Goal: Task Accomplishment & Management: Manage account settings

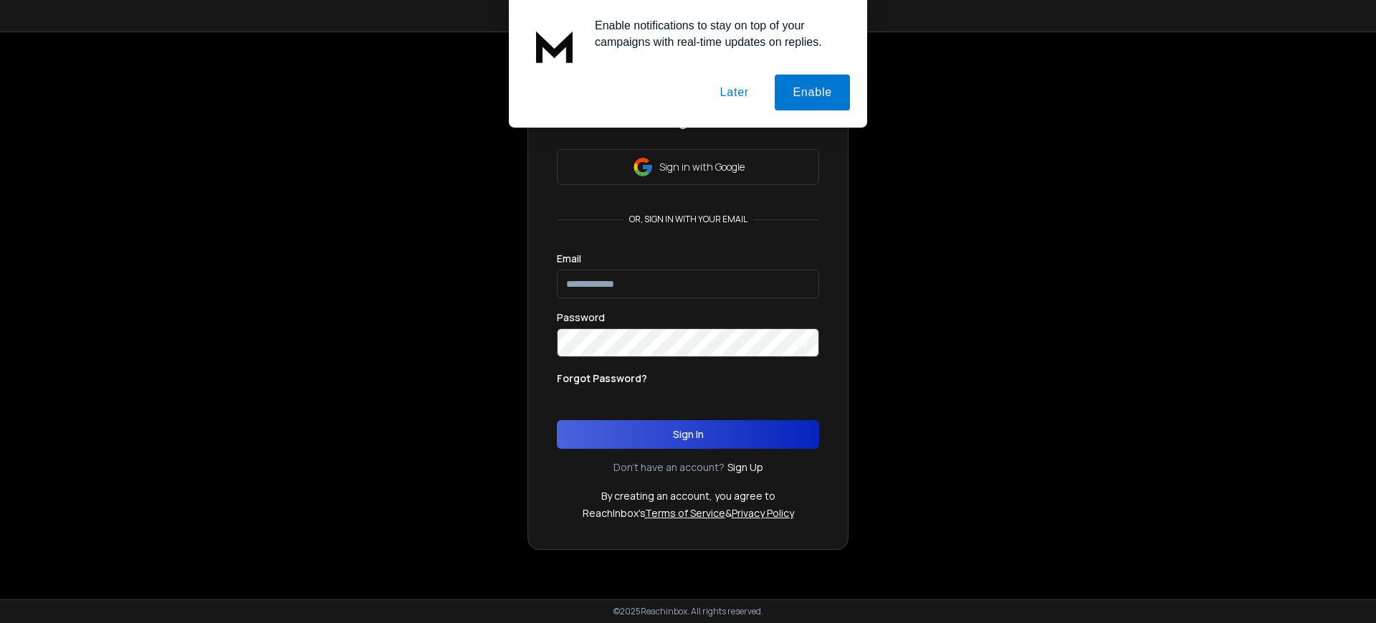
type input "**********"
click at [715, 432] on button "Sign In" at bounding box center [688, 434] width 262 height 29
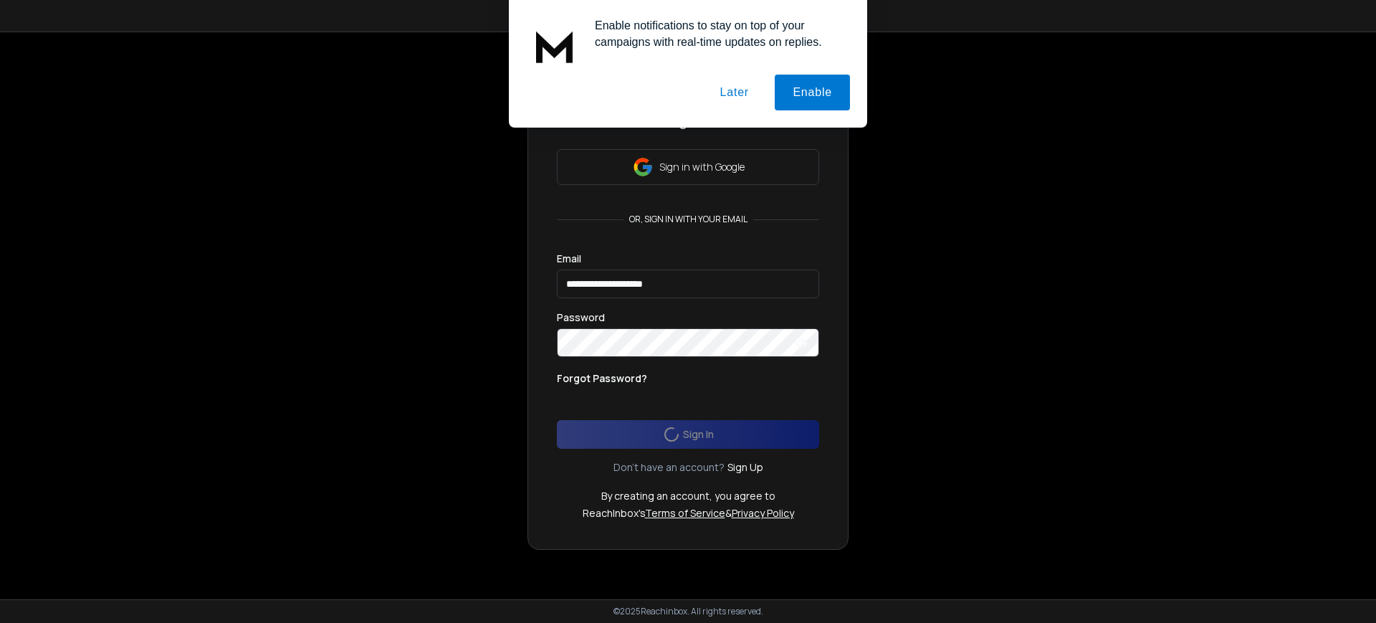
click at [735, 92] on button "Later" at bounding box center [734, 93] width 65 height 36
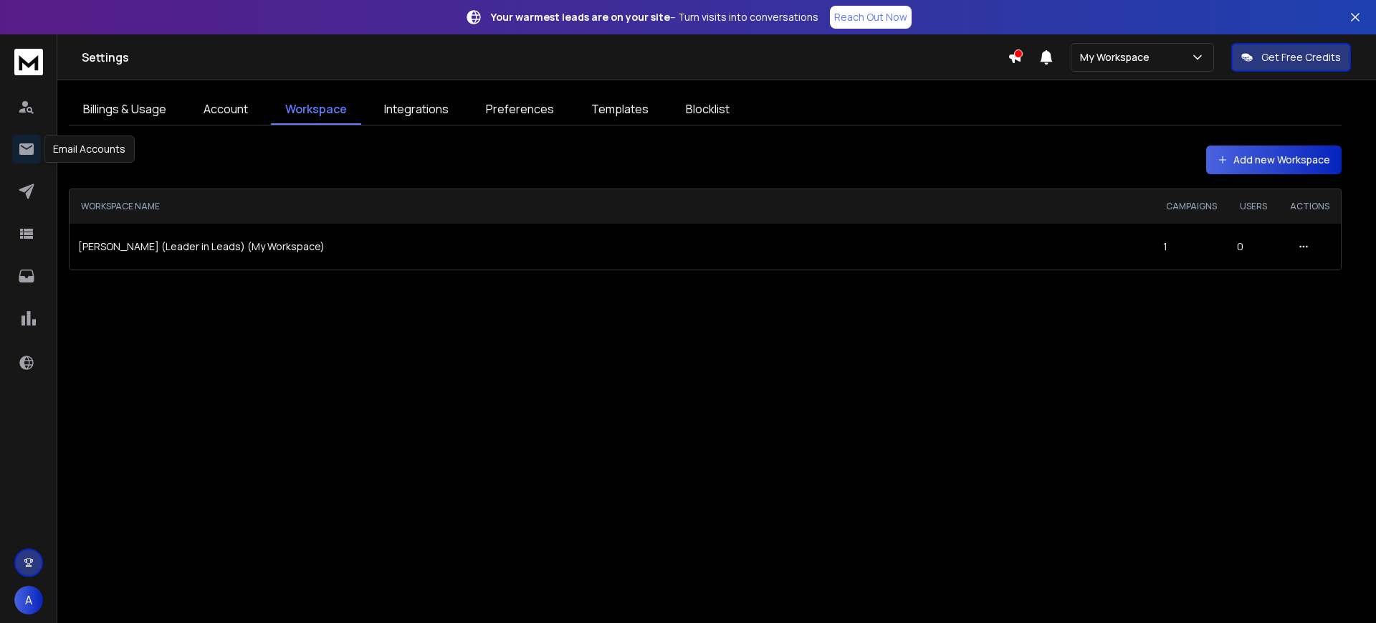
click at [29, 140] on icon at bounding box center [26, 148] width 17 height 17
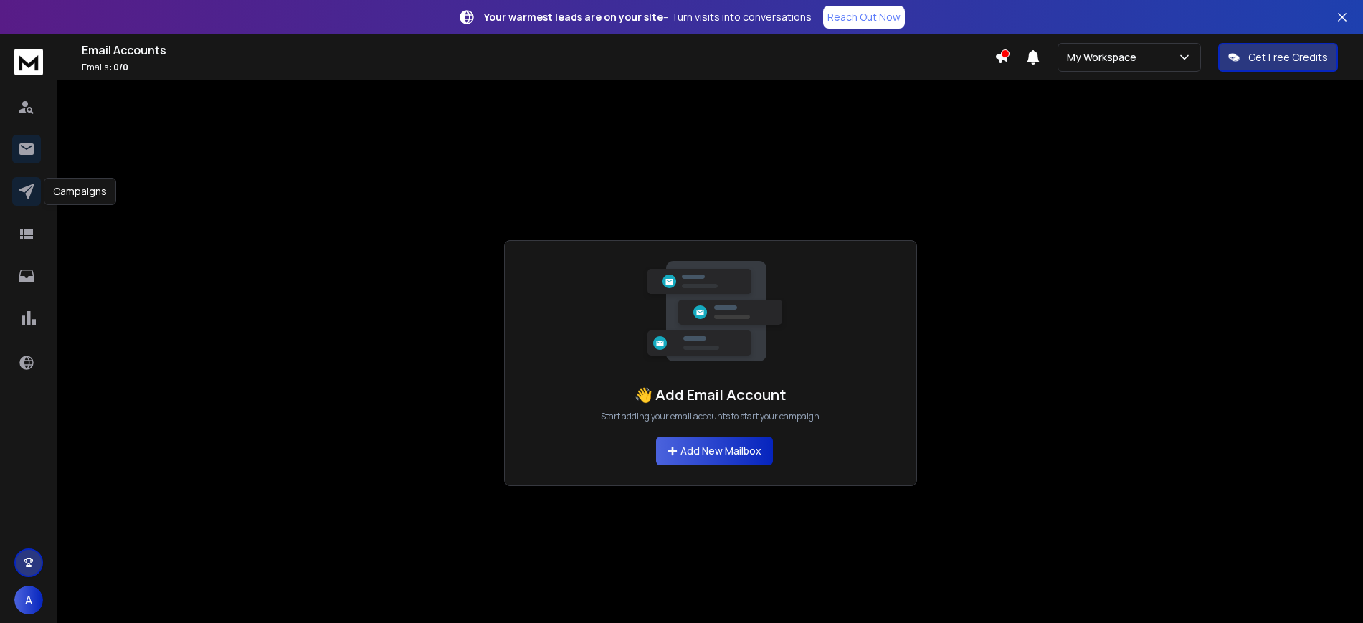
click at [29, 179] on link at bounding box center [26, 191] width 29 height 29
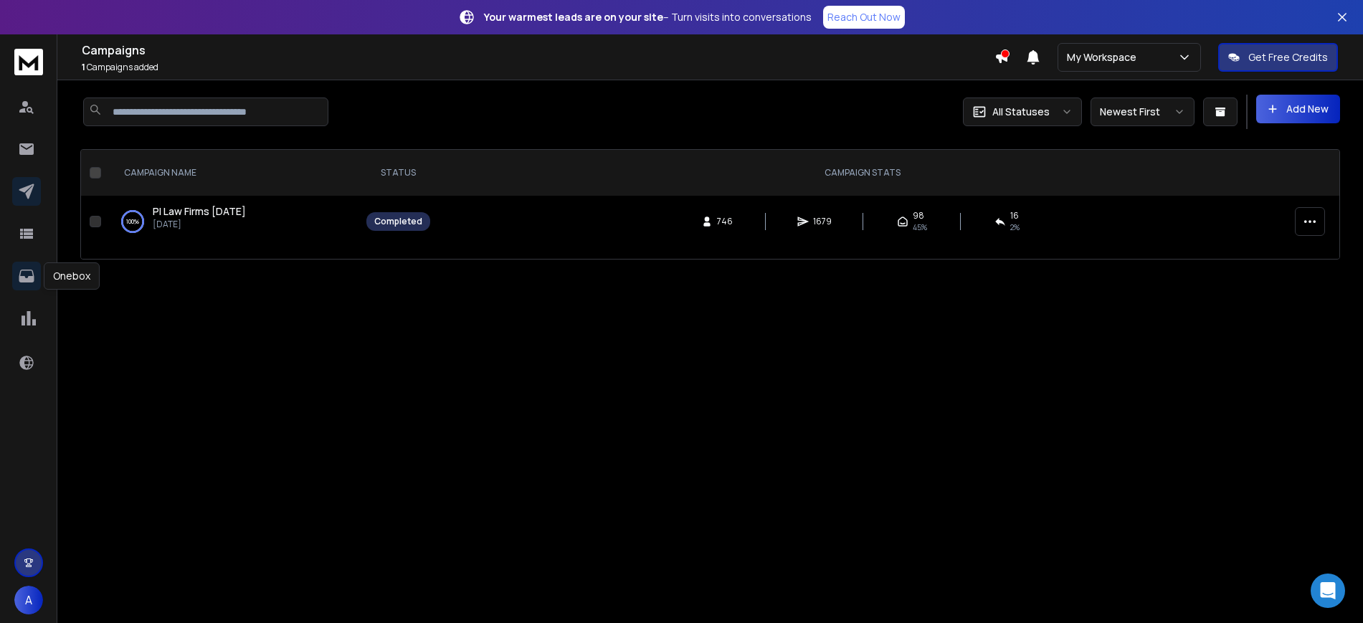
click at [25, 272] on icon at bounding box center [26, 275] width 17 height 17
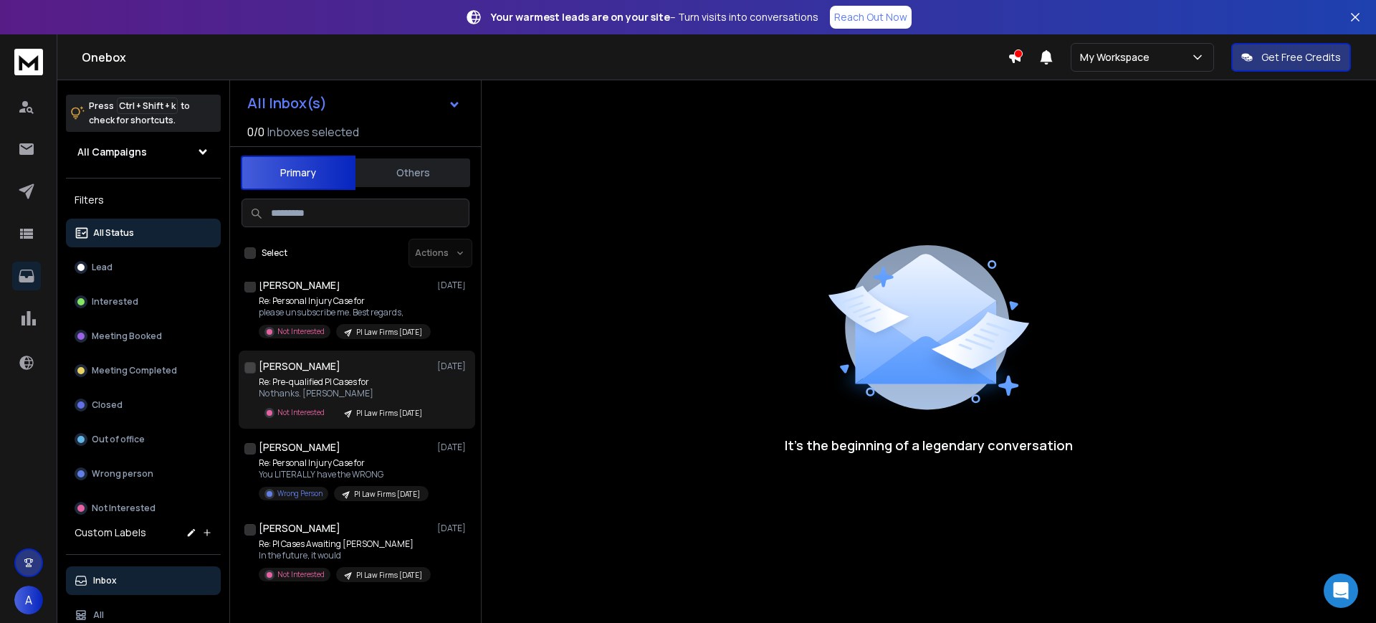
scroll to position [258, 0]
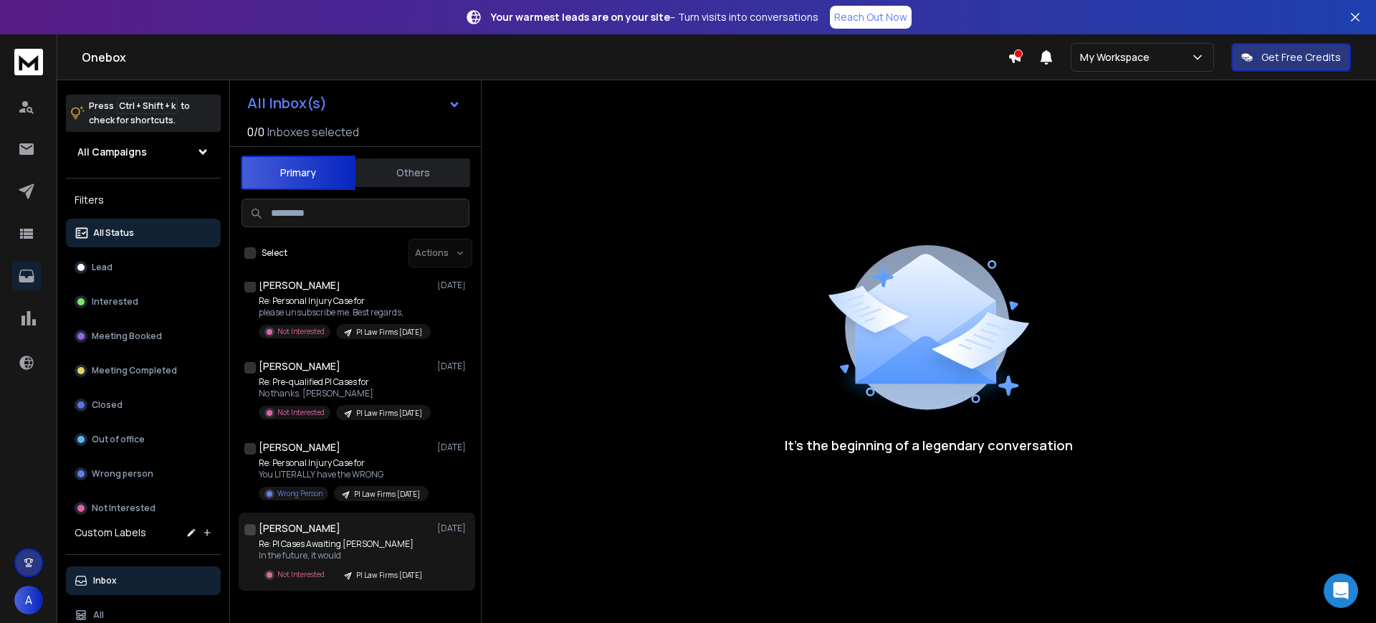
click at [384, 542] on p "Re: PI Cases Awaiting Udall" at bounding box center [345, 543] width 172 height 11
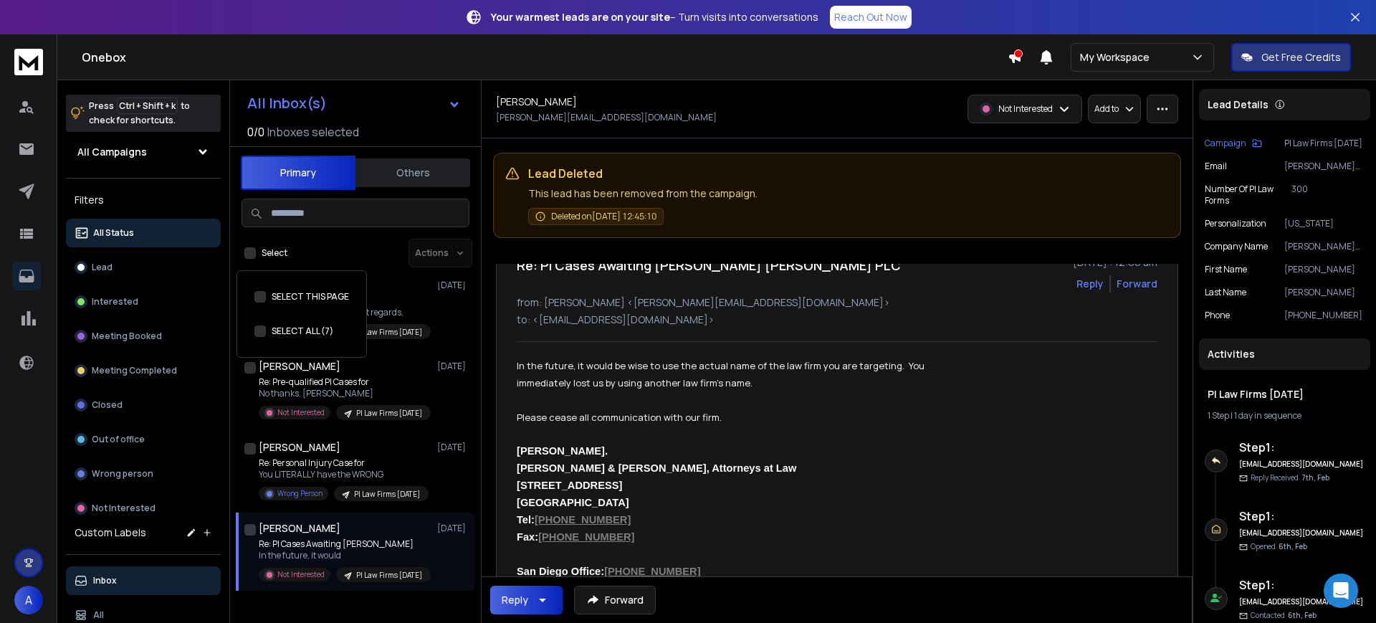
click at [256, 252] on div "Select" at bounding box center [265, 252] width 43 height 11
click at [254, 252] on button "SELECT THIS PAGE" at bounding box center [249, 252] width 11 height 11
click at [342, 330] on label "SELECT ALL (7)" at bounding box center [323, 330] width 62 height 11
click at [281, 332] on button "SELECT THIS PAGE" at bounding box center [280, 330] width 11 height 11
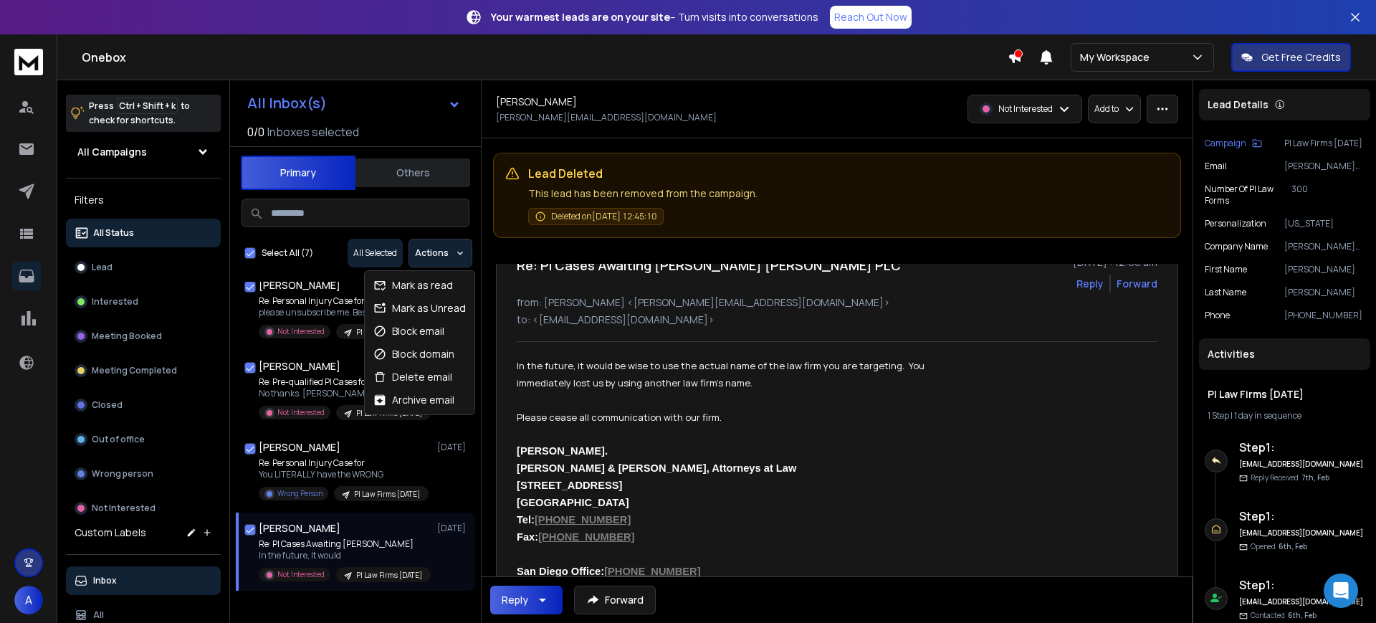
click at [449, 256] on button "Actions" at bounding box center [441, 253] width 64 height 29
click at [424, 377] on div "Delete email" at bounding box center [412, 377] width 79 height 14
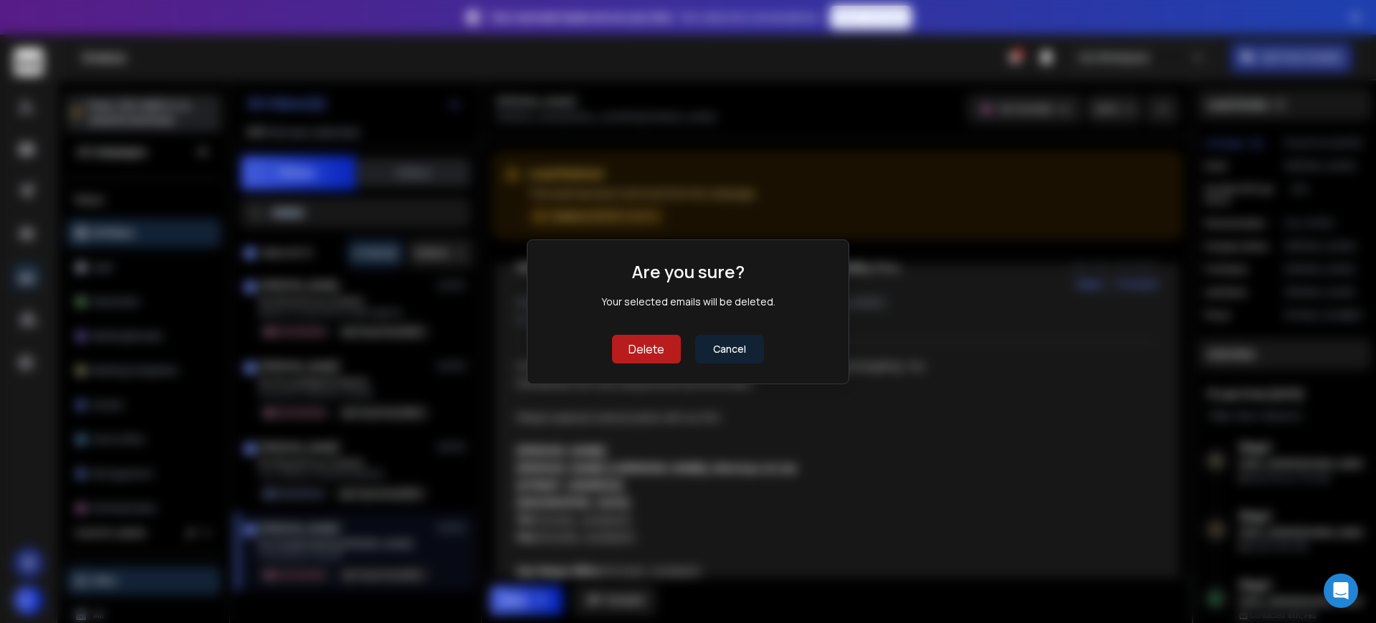
click at [641, 361] on button "Delete" at bounding box center [646, 349] width 69 height 29
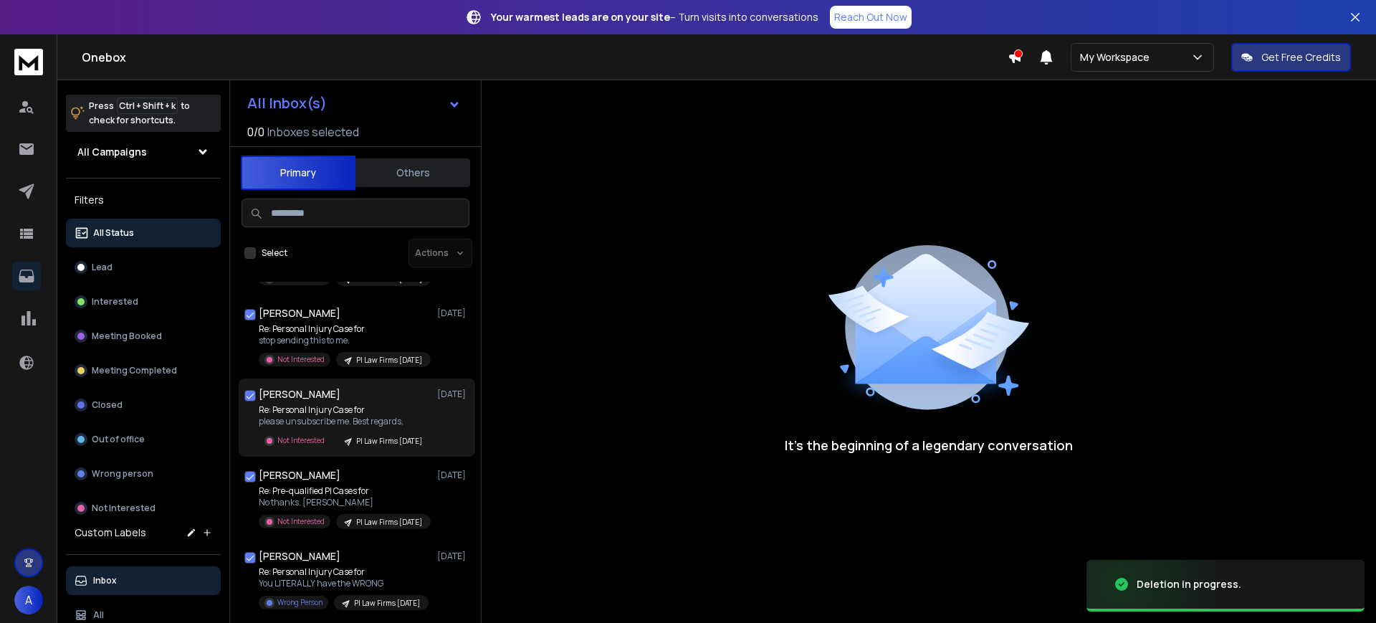
scroll to position [0, 0]
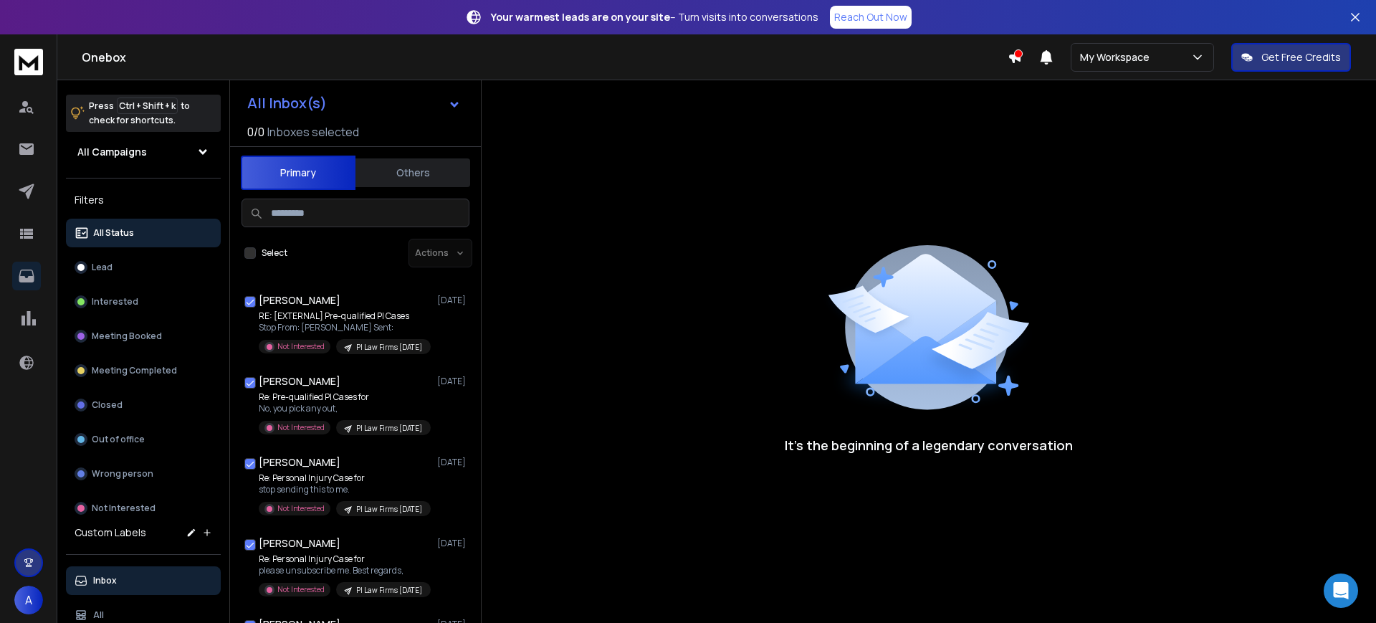
click at [440, 255] on div "Actions" at bounding box center [441, 253] width 64 height 29
click at [252, 250] on button "SELECT THIS PAGE" at bounding box center [249, 252] width 11 height 11
click at [26, 313] on icon at bounding box center [29, 318] width 22 height 22
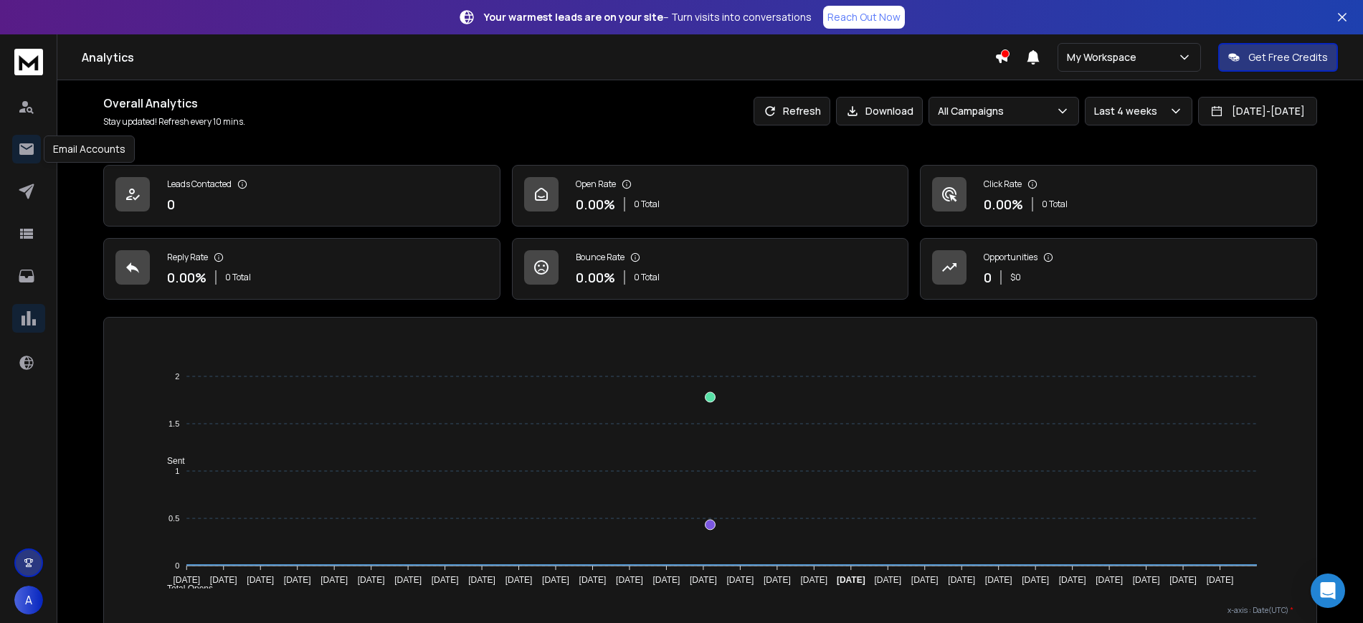
click at [27, 144] on icon at bounding box center [26, 148] width 14 height 11
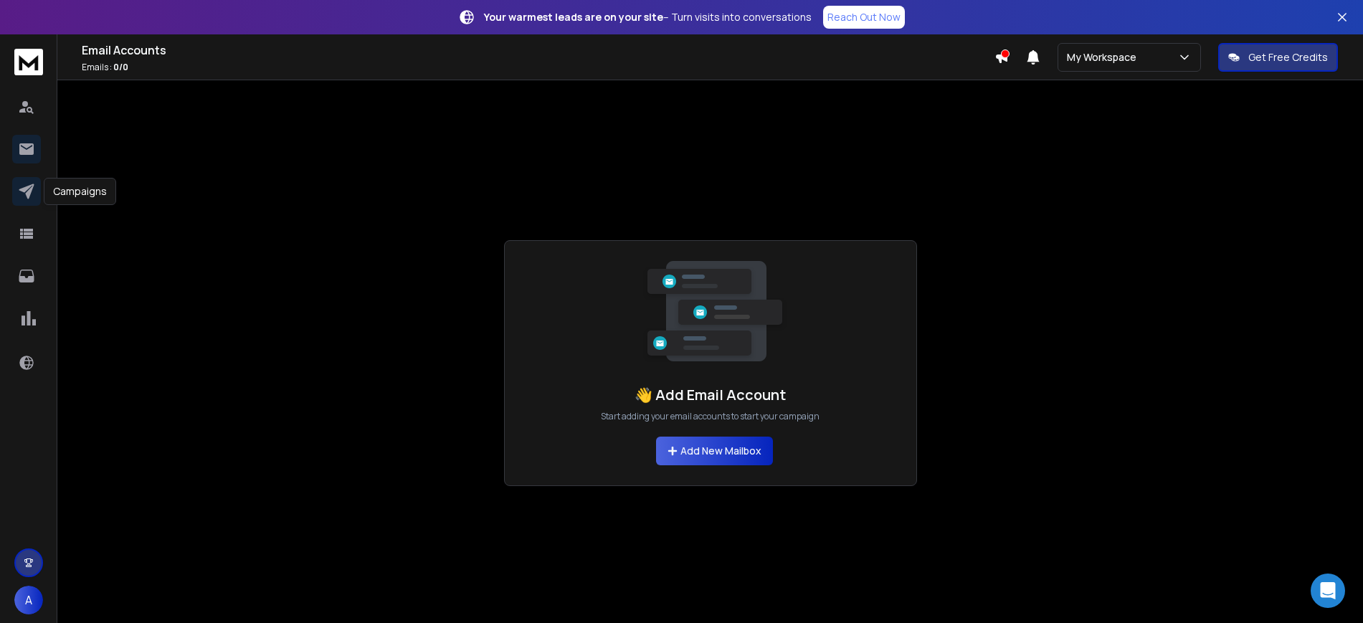
click at [27, 189] on icon at bounding box center [26, 190] width 15 height 15
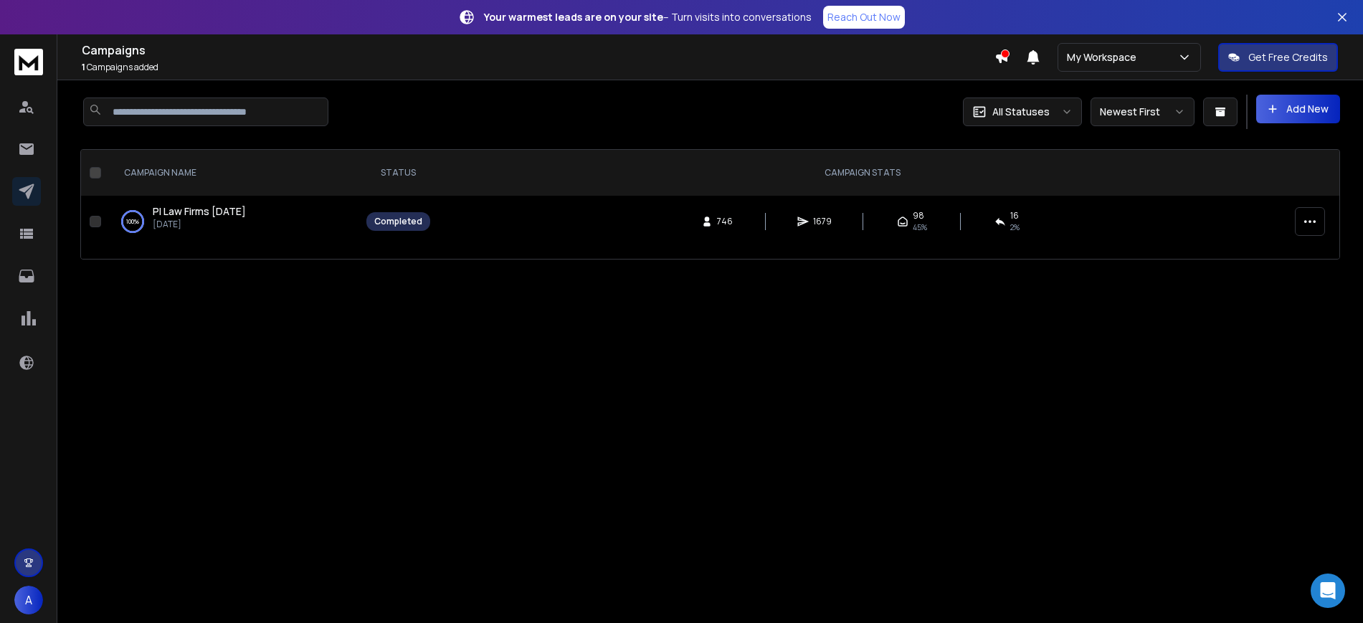
click at [1307, 224] on icon "button" at bounding box center [1309, 221] width 14 height 14
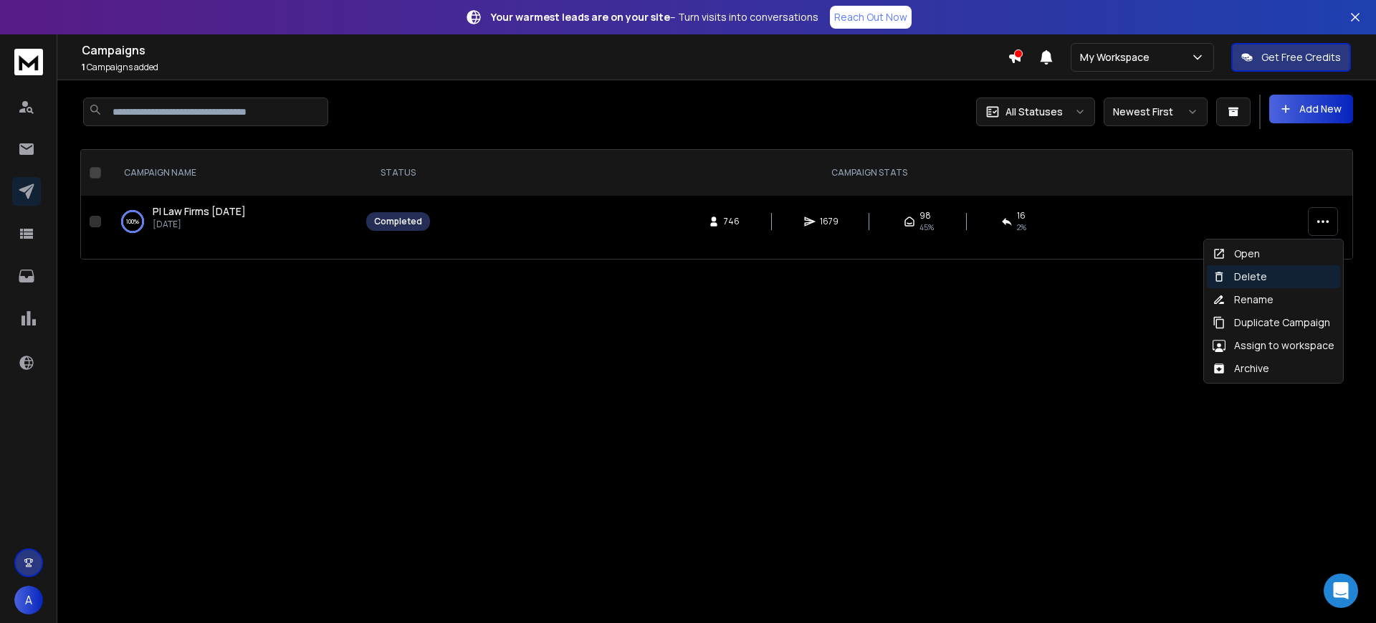
click at [1275, 276] on div "Delete" at bounding box center [1273, 276] width 133 height 23
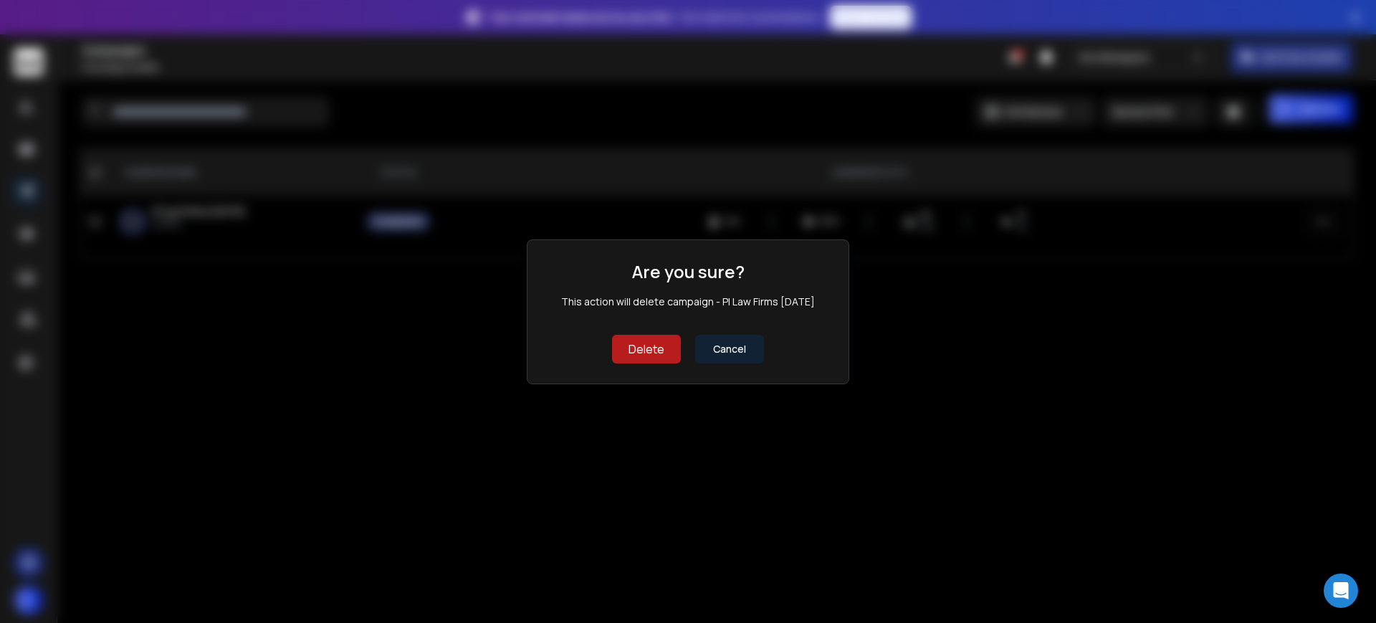
click at [637, 358] on button "Delete" at bounding box center [646, 349] width 69 height 29
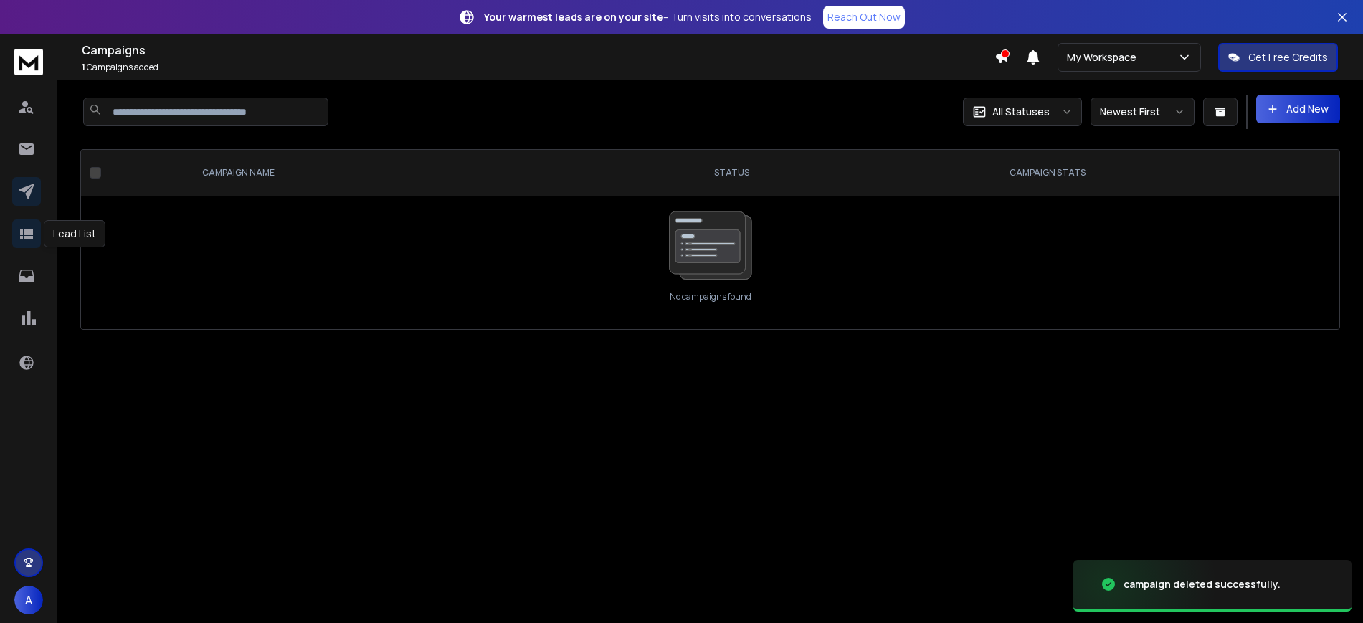
click at [36, 232] on link at bounding box center [26, 233] width 29 height 29
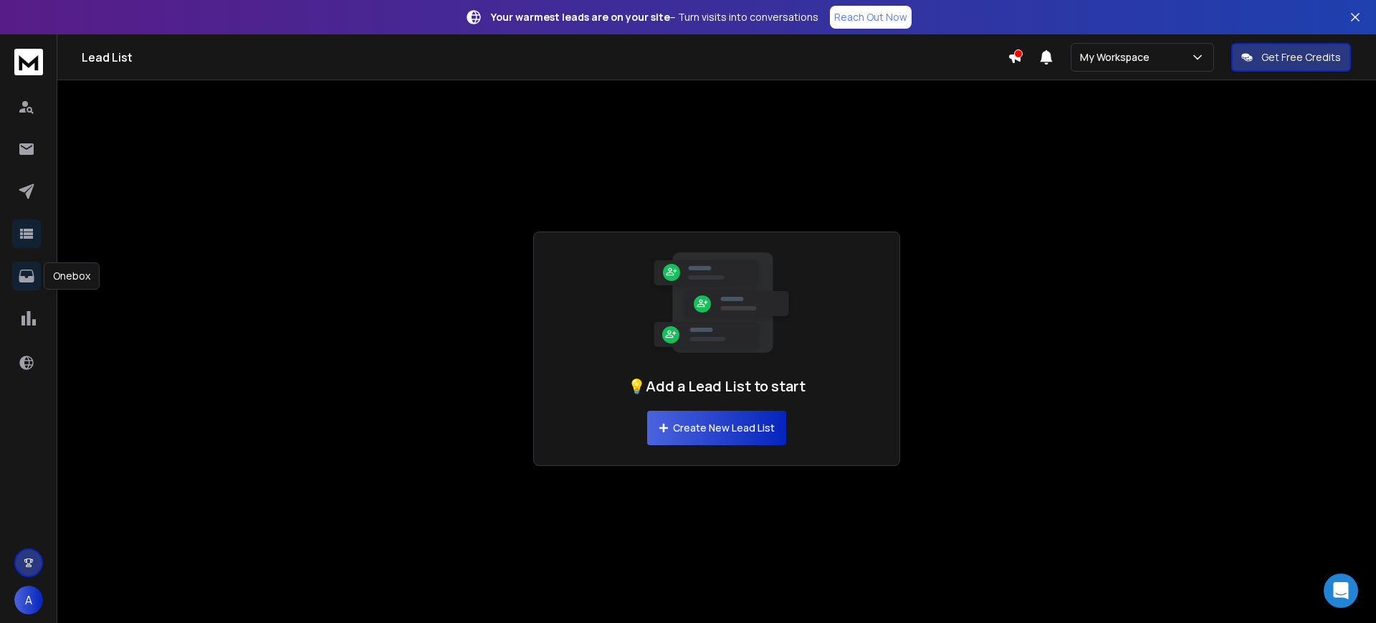
click at [32, 275] on icon at bounding box center [26, 275] width 17 height 17
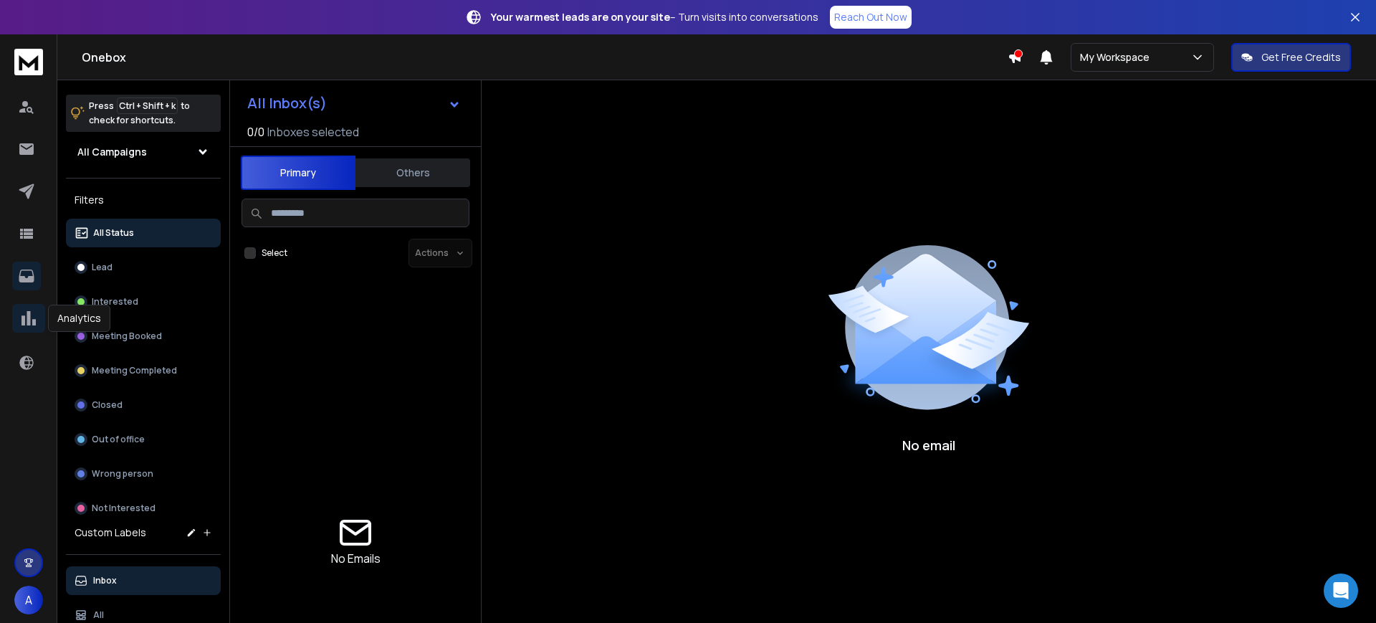
click at [26, 308] on icon at bounding box center [29, 318] width 22 height 22
